Goal: Task Accomplishment & Management: Manage account settings

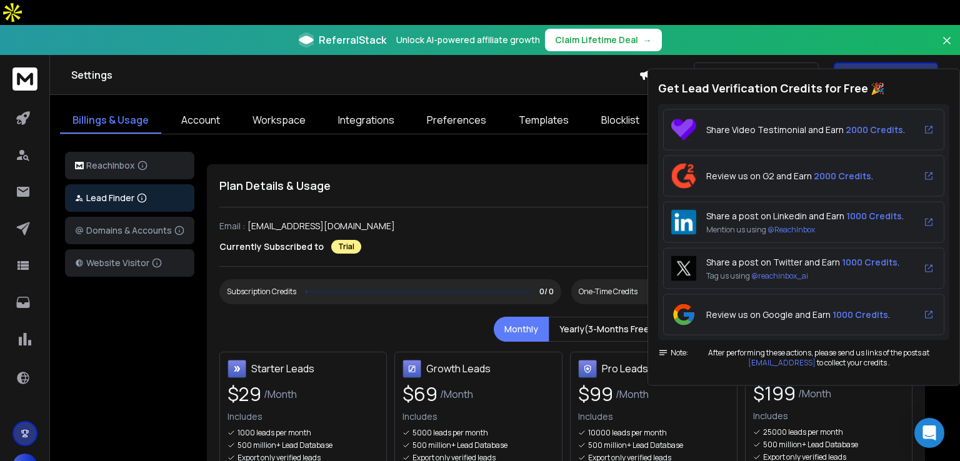
click at [420, 64] on div "Settings My Workspace Get Free Credits" at bounding box center [480, 75] width 960 height 40
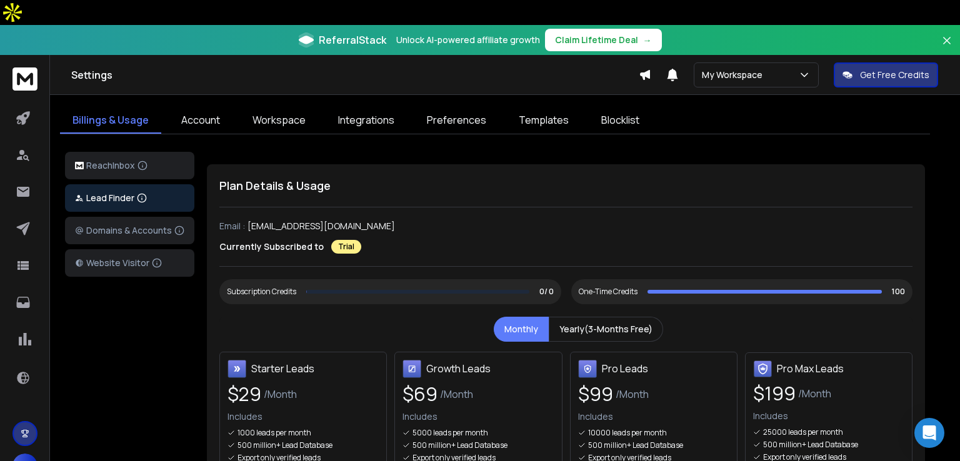
click at [189, 95] on div "Billings & Usage Account Workspace Integrations Preferences Templates Blocklist…" at bounding box center [505, 295] width 910 height 401
click at [189, 108] on link "Account" at bounding box center [201, 121] width 64 height 26
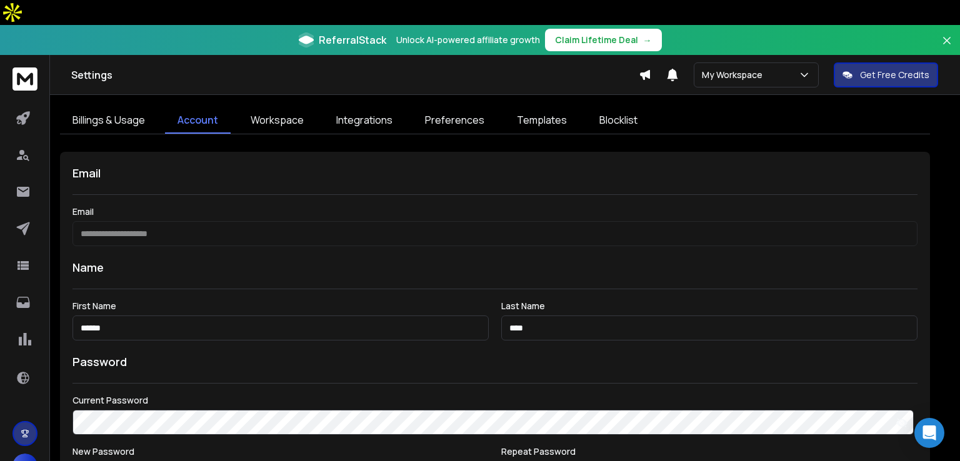
click at [270, 108] on link "Workspace" at bounding box center [277, 121] width 78 height 26
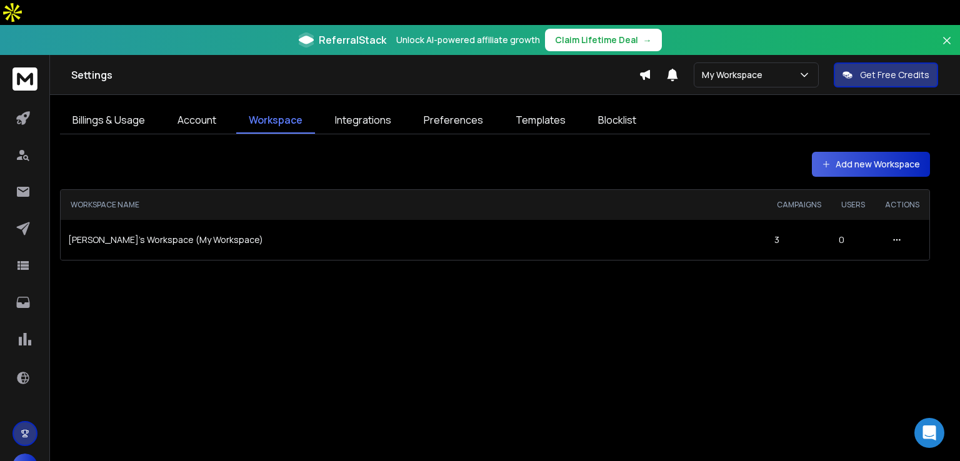
click at [371, 108] on link "Integrations" at bounding box center [363, 121] width 81 height 26
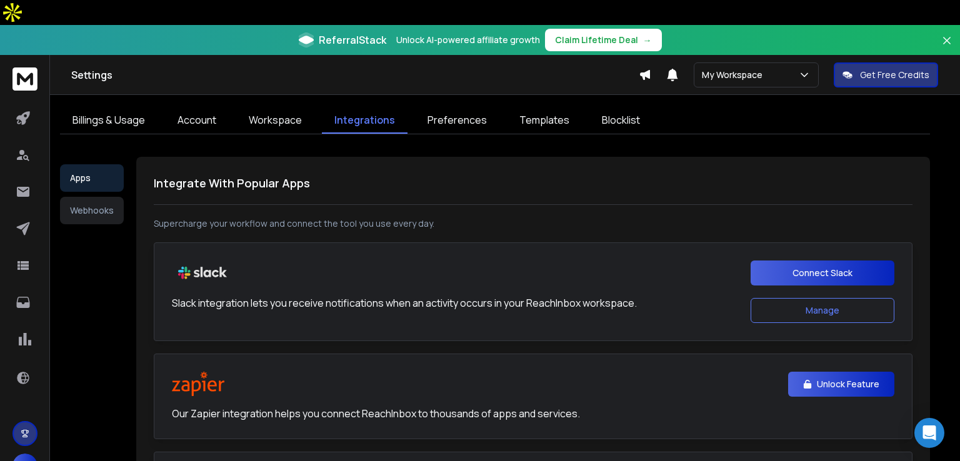
click at [442, 108] on link "Preferences" at bounding box center [457, 121] width 84 height 26
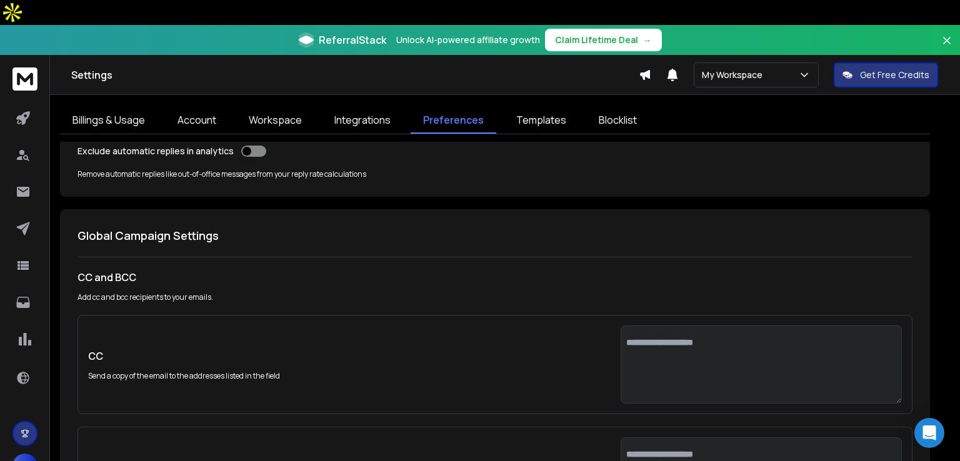
scroll to position [379, 0]
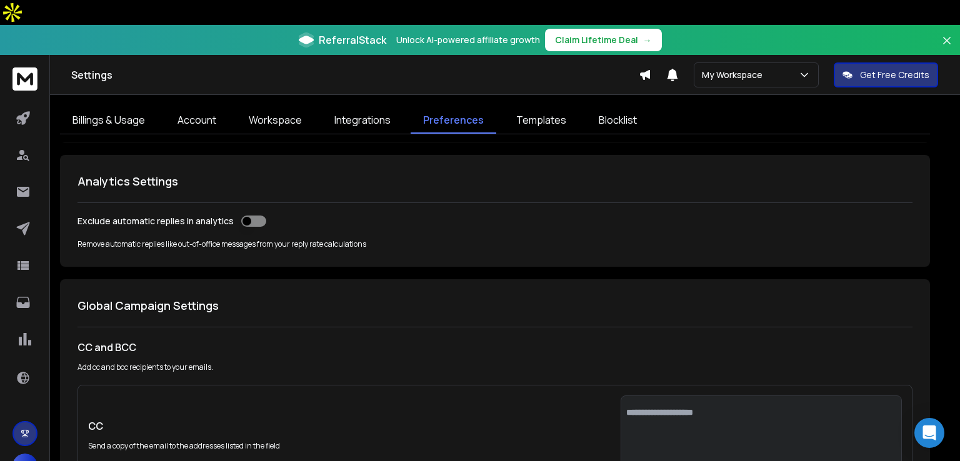
click at [258, 216] on button "Exclude automatic replies in analytics" at bounding box center [253, 221] width 25 height 11
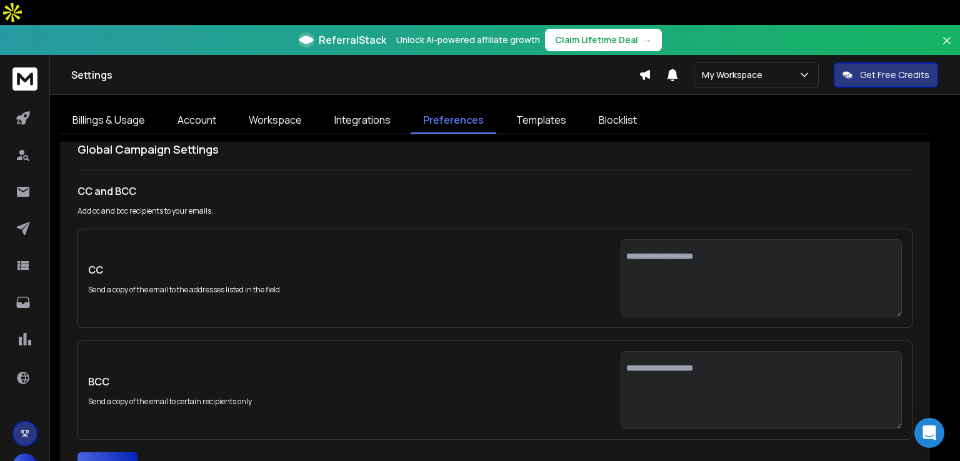
scroll to position [547, 0]
